Goal: Task Accomplishment & Management: Manage account settings

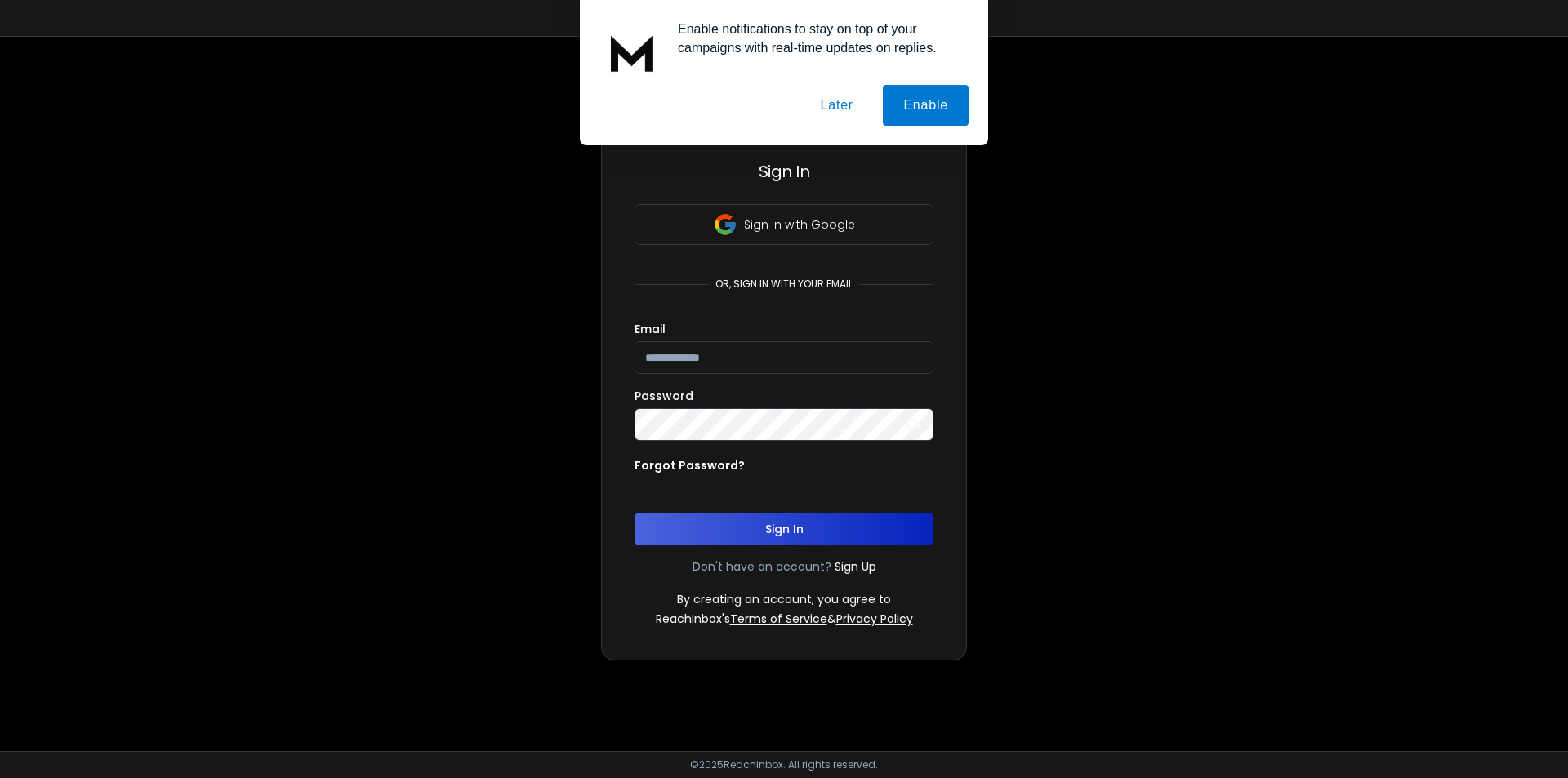
type input "**********"
click at [774, 529] on button "Sign In" at bounding box center [784, 529] width 299 height 33
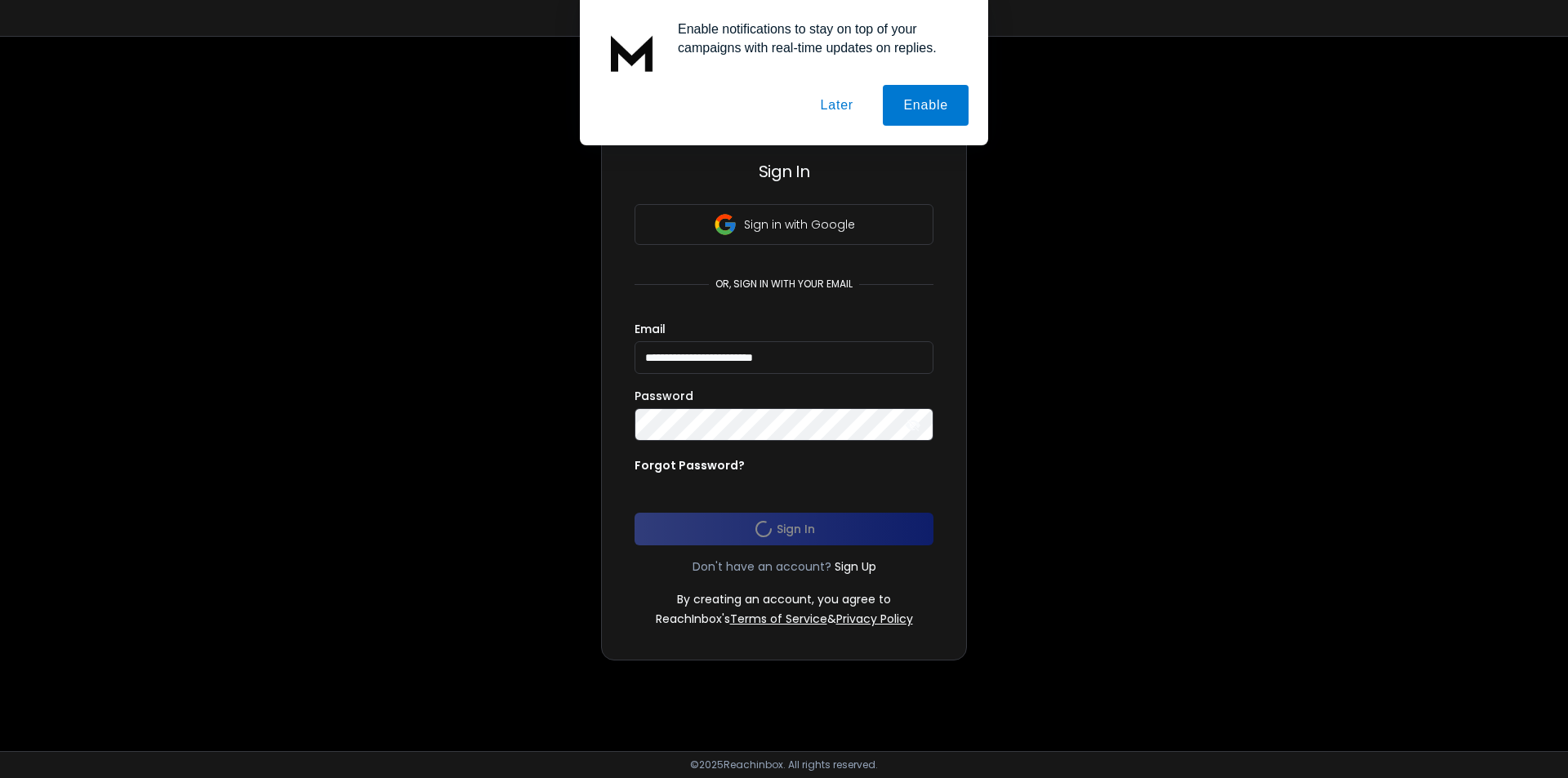
click at [843, 107] on button "Later" at bounding box center [836, 105] width 74 height 41
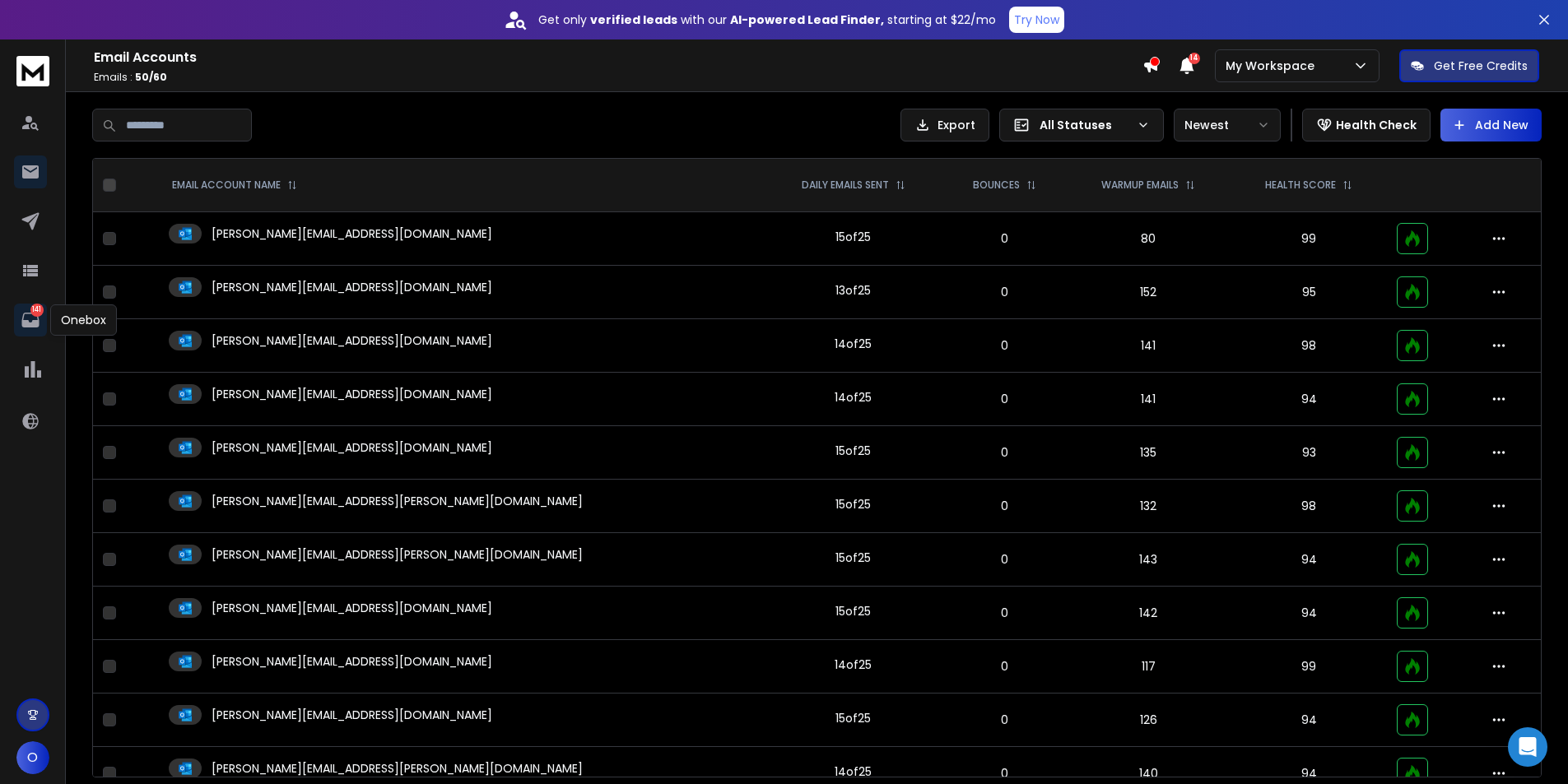
click at [39, 317] on p "141" at bounding box center [37, 309] width 13 height 13
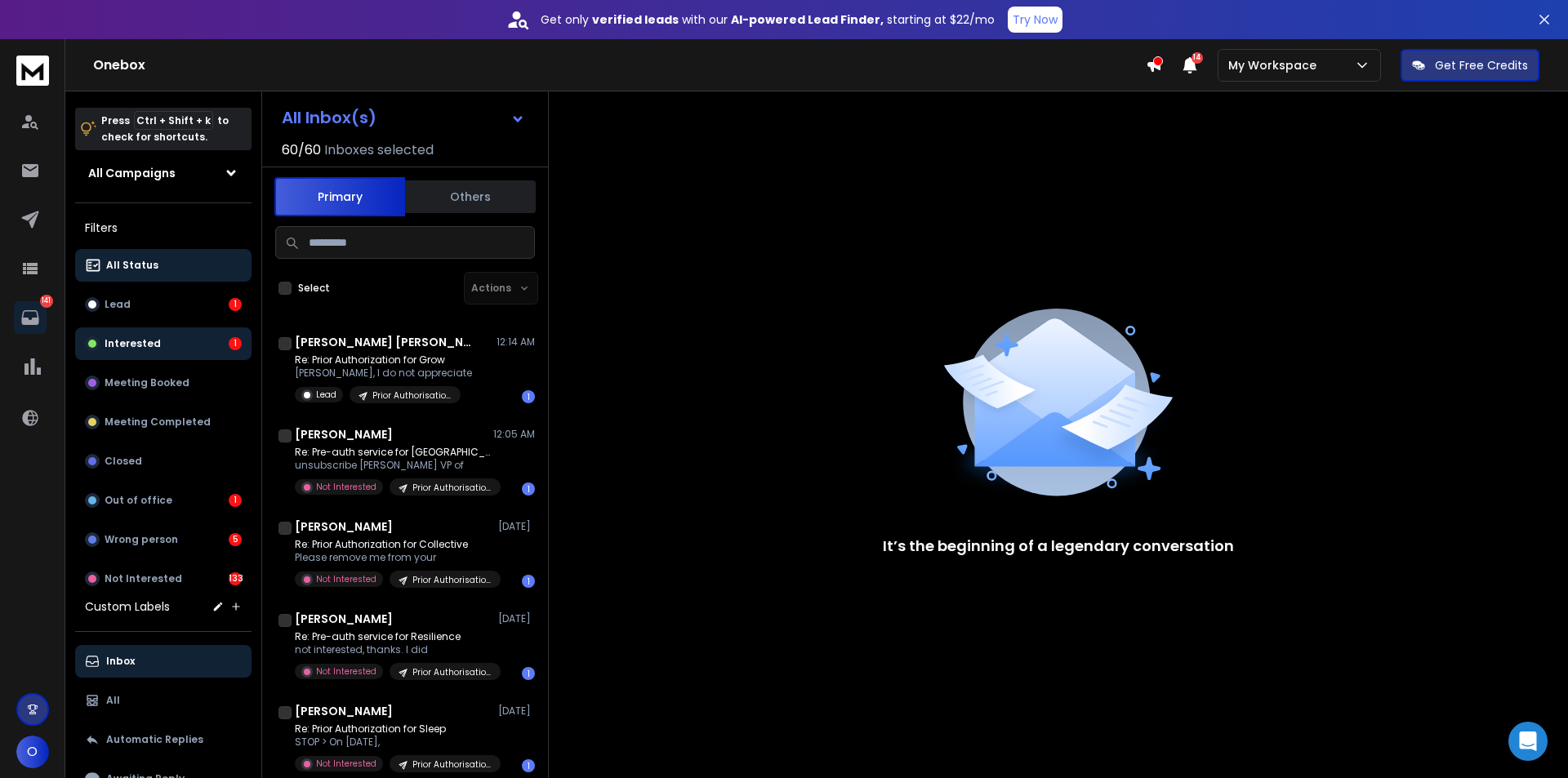
click at [137, 343] on p "Interested" at bounding box center [132, 344] width 56 height 13
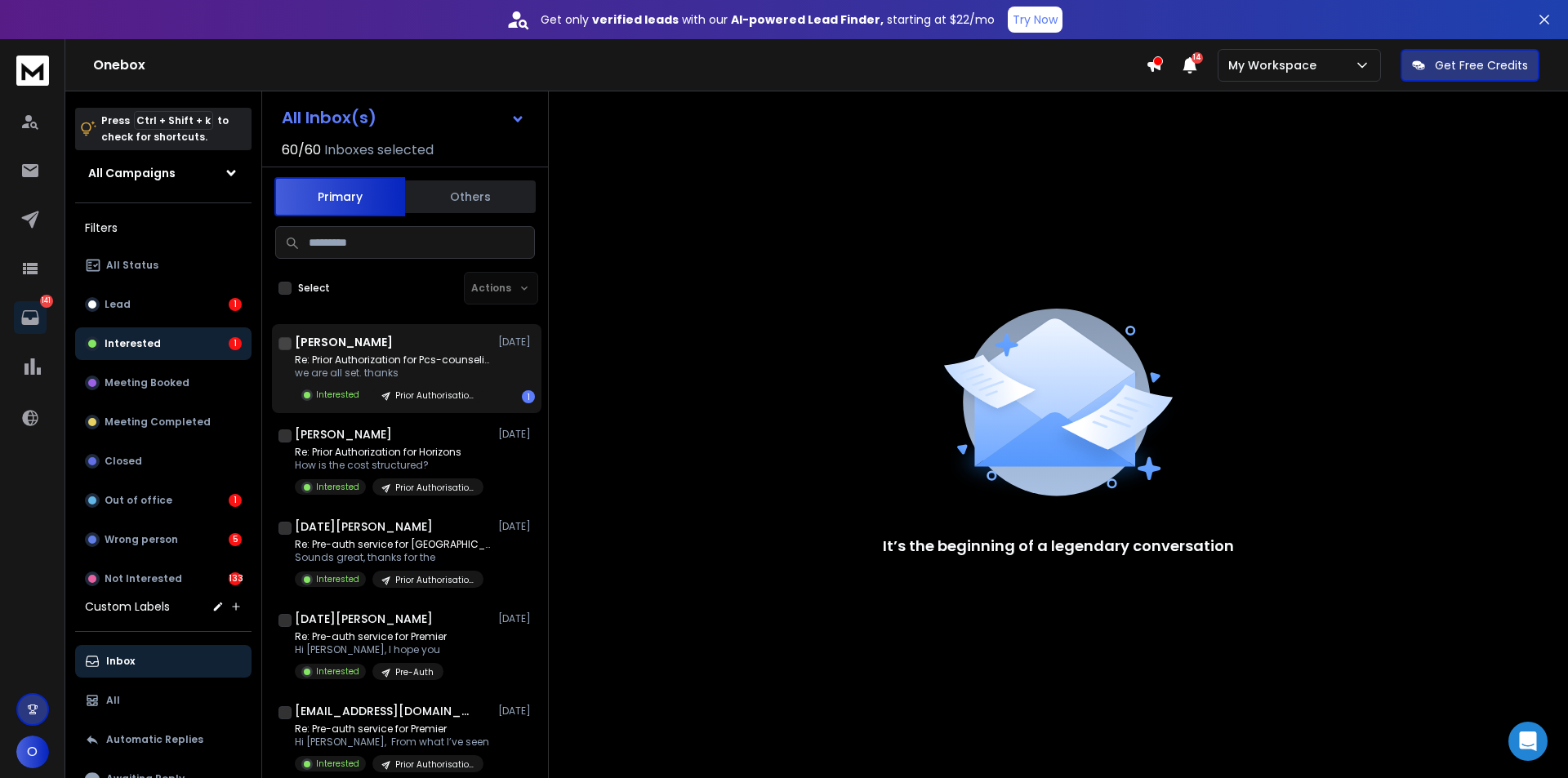
click at [381, 365] on p "Re: Prior Authorization for Pcs-counseling" at bounding box center [393, 360] width 196 height 13
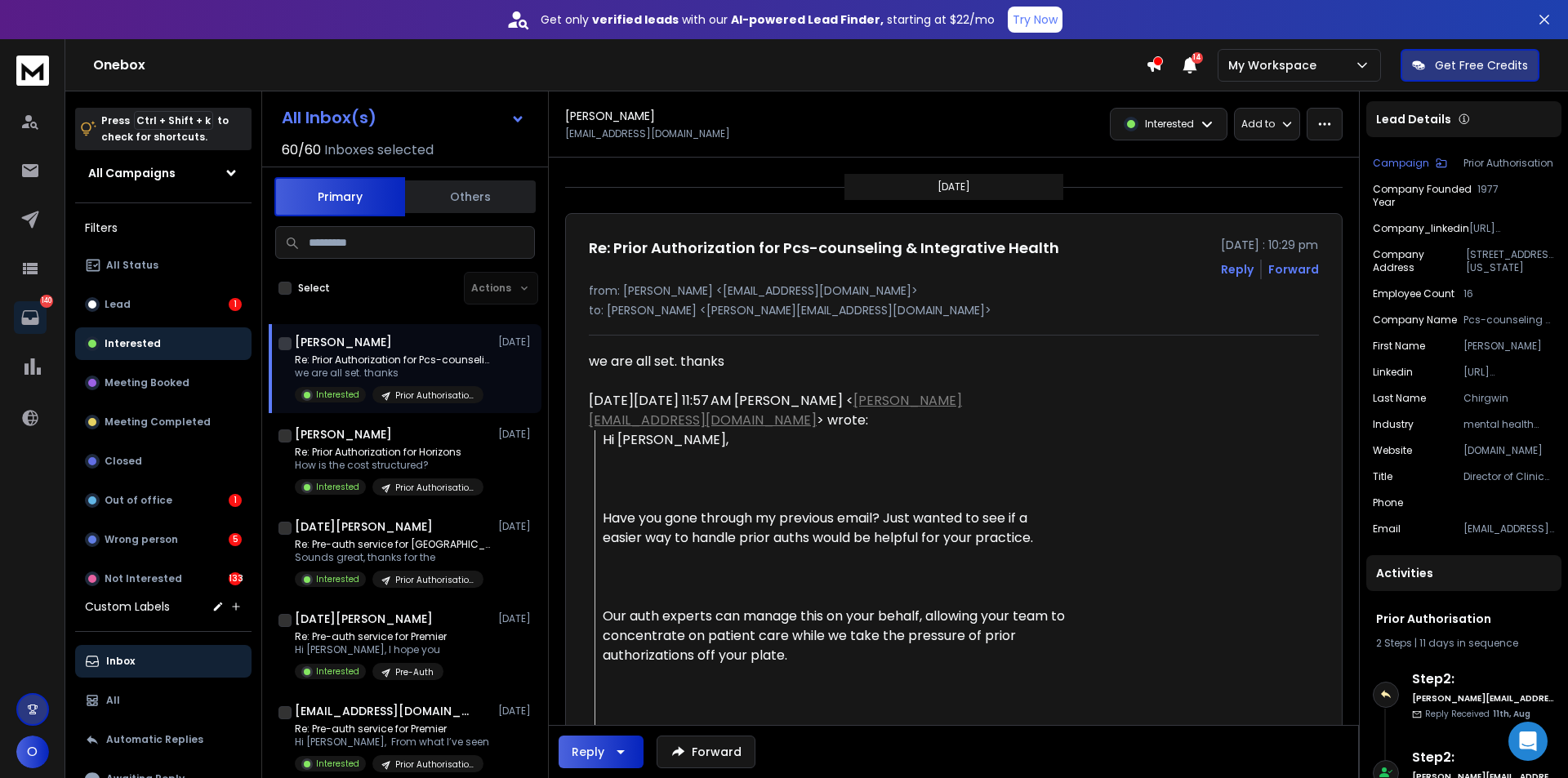
click at [1183, 120] on p "Interested" at bounding box center [1170, 124] width 49 height 13
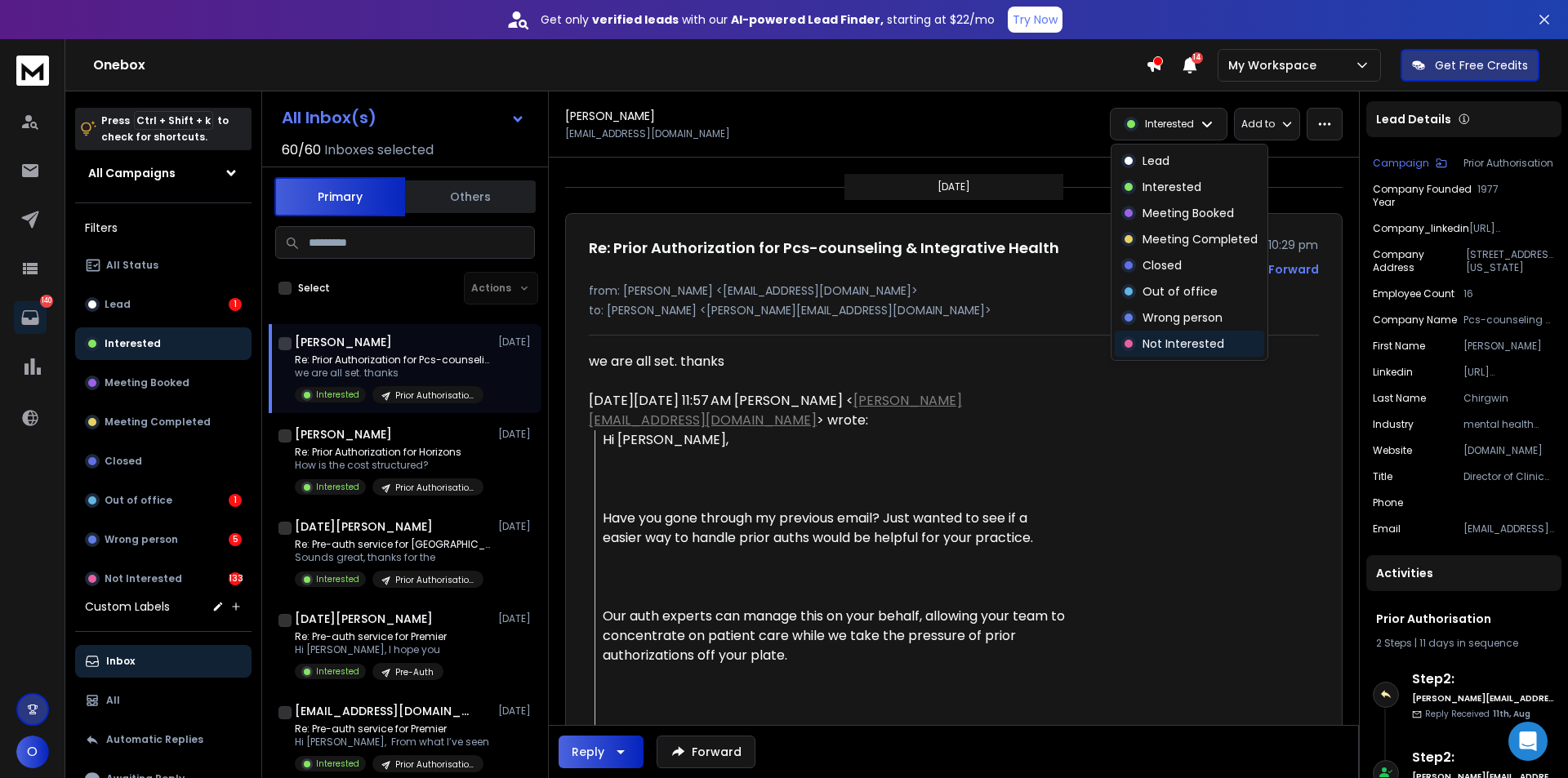
click at [1151, 339] on p "Not Interested" at bounding box center [1184, 344] width 81 height 16
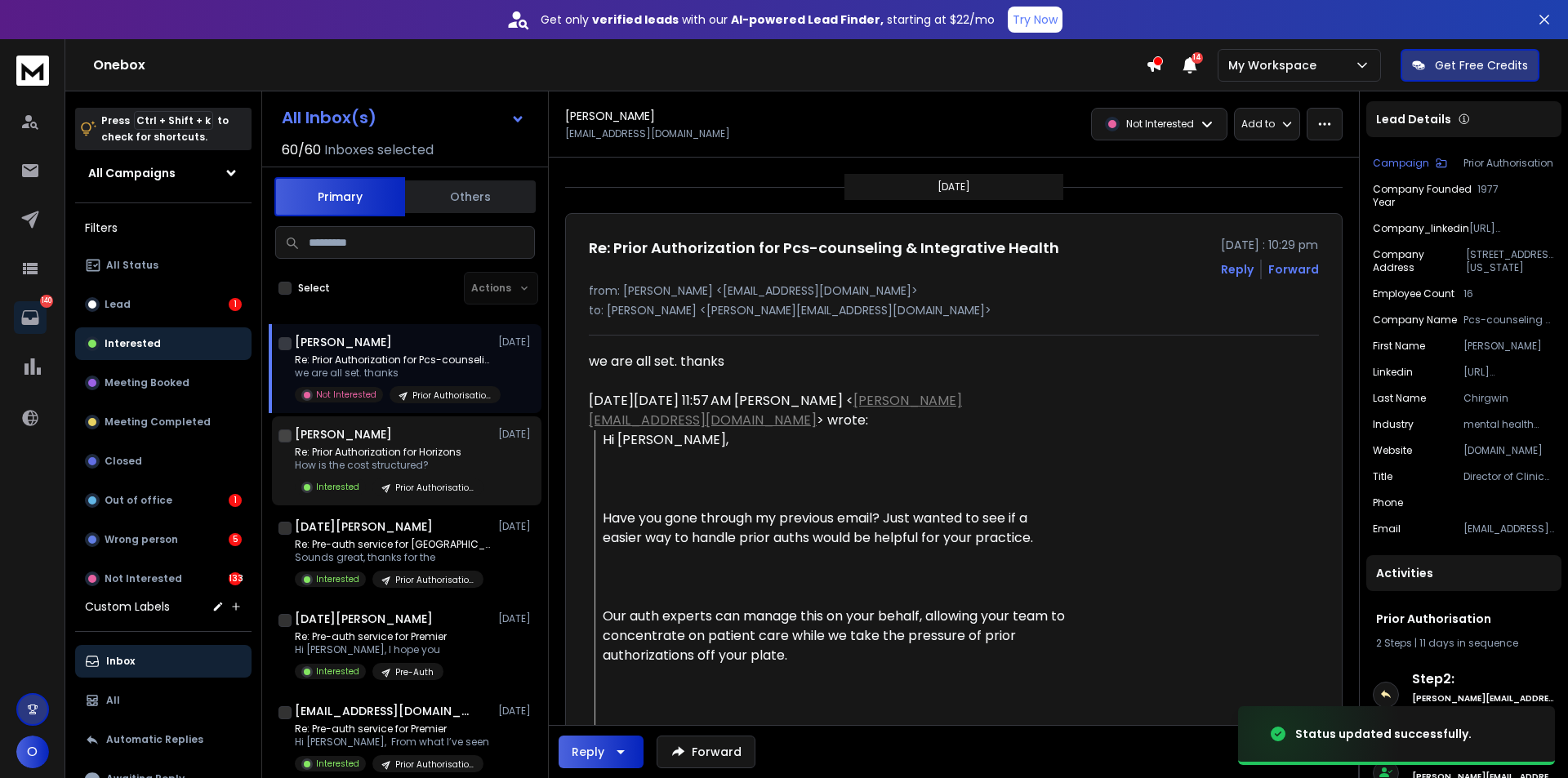
click at [400, 427] on div "[PERSON_NAME] [DATE]" at bounding box center [415, 434] width 240 height 16
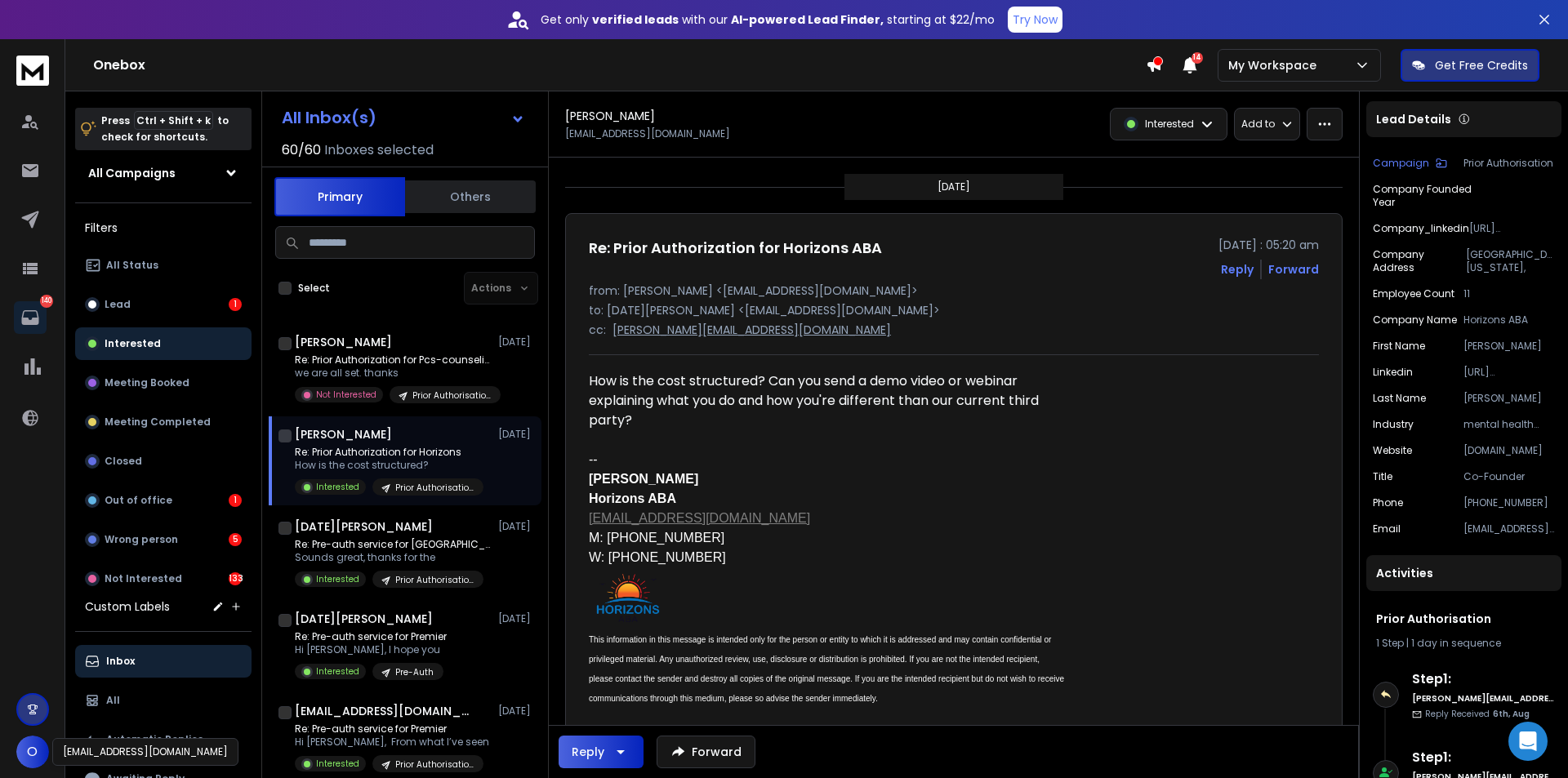
click at [35, 767] on span "O" at bounding box center [32, 752] width 33 height 33
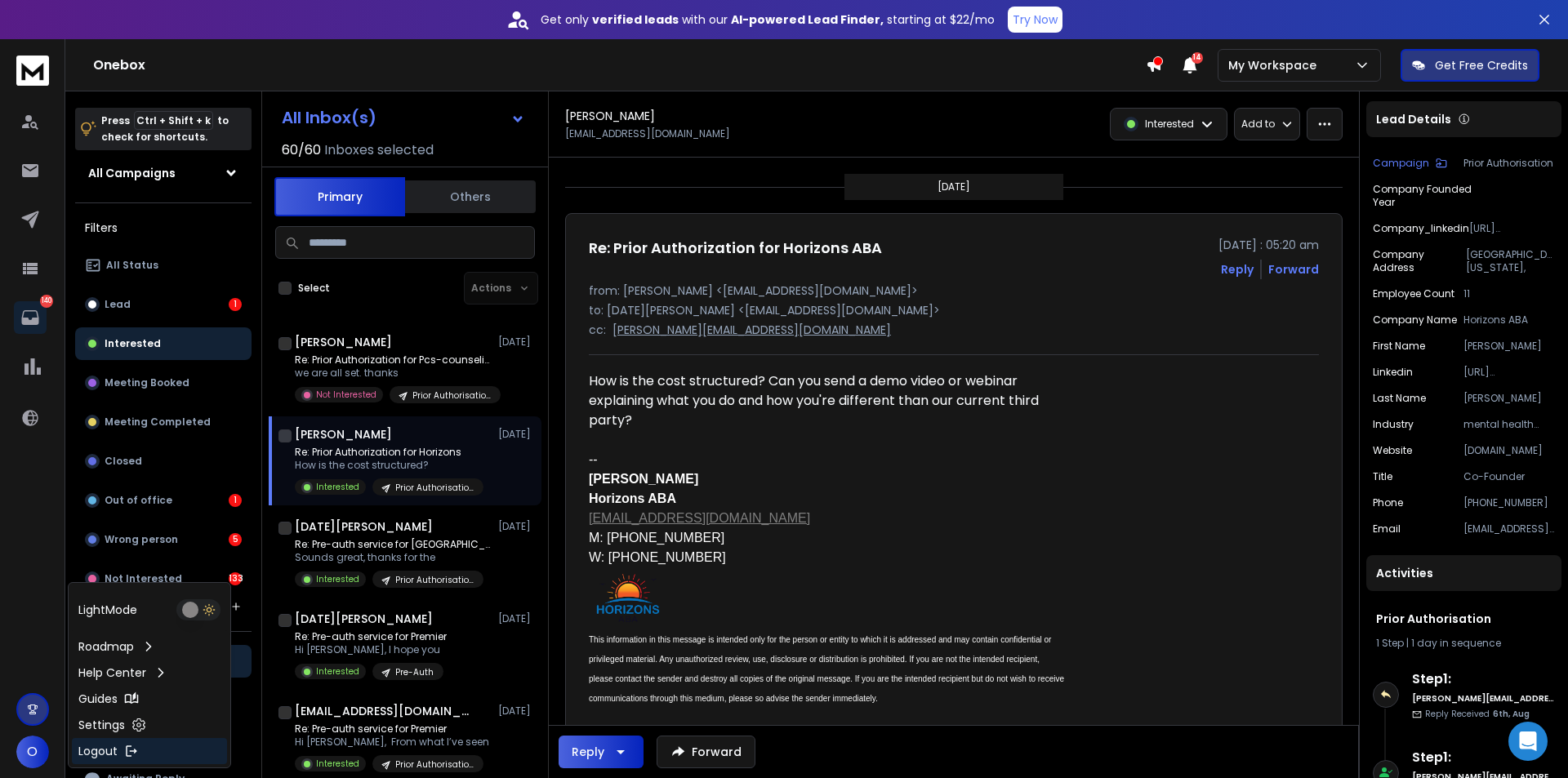
click at [86, 754] on p "Logout" at bounding box center [98, 751] width 39 height 16
